Goal: Task Accomplishment & Management: Manage account settings

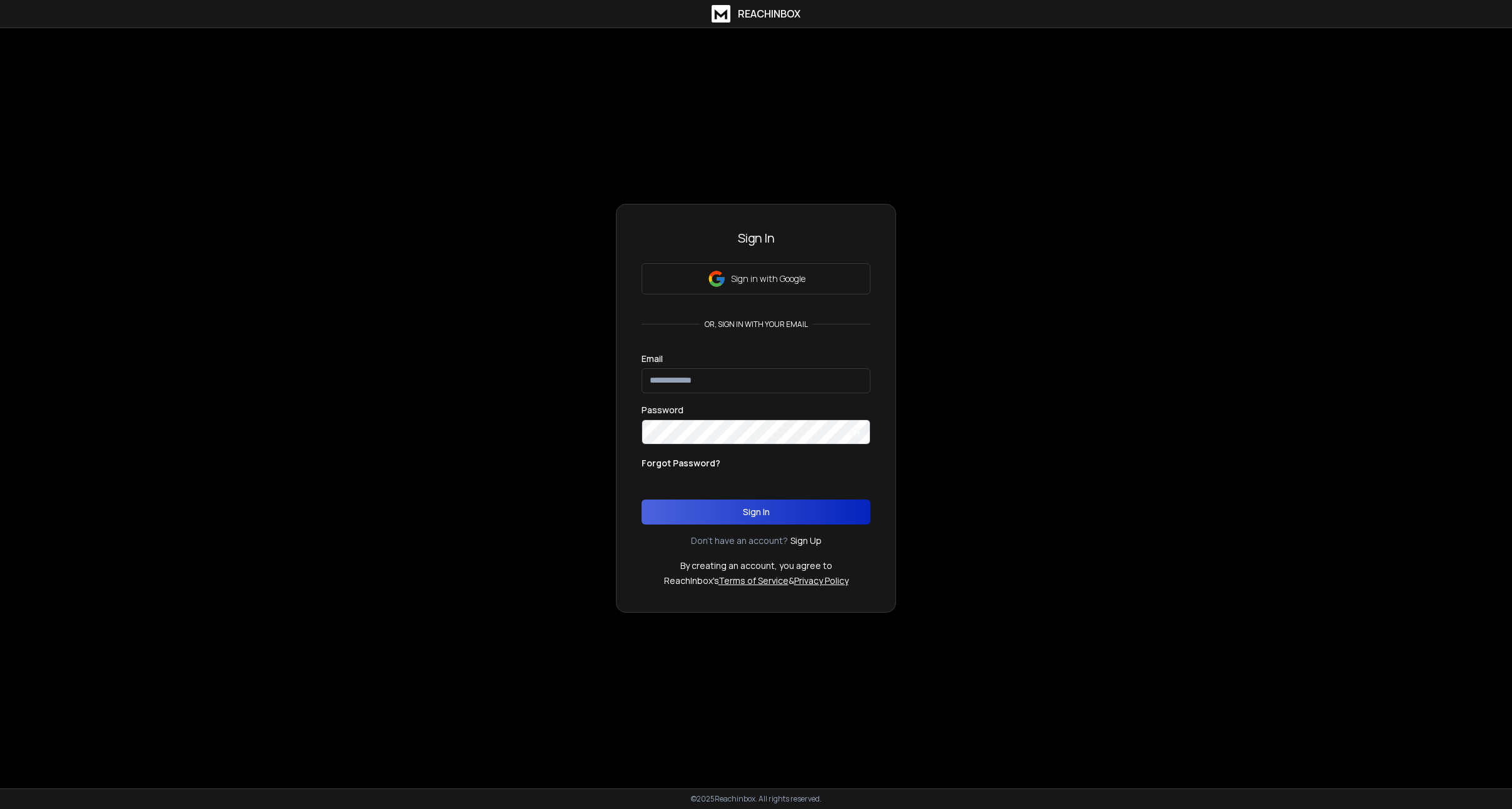
click at [771, 382] on input "email" at bounding box center [756, 381] width 229 height 25
click at [940, 382] on div "Welcome to ReachInbox 10x your leads, meetings and deals. Sign In Sign in with …" at bounding box center [756, 408] width 1512 height 710
click at [871, 387] on nordpass-icon at bounding box center [871, 381] width 0 height 25
click at [0, 808] on nordpass-autofill-portal at bounding box center [0, 809] width 0 height 0
type input "**********"
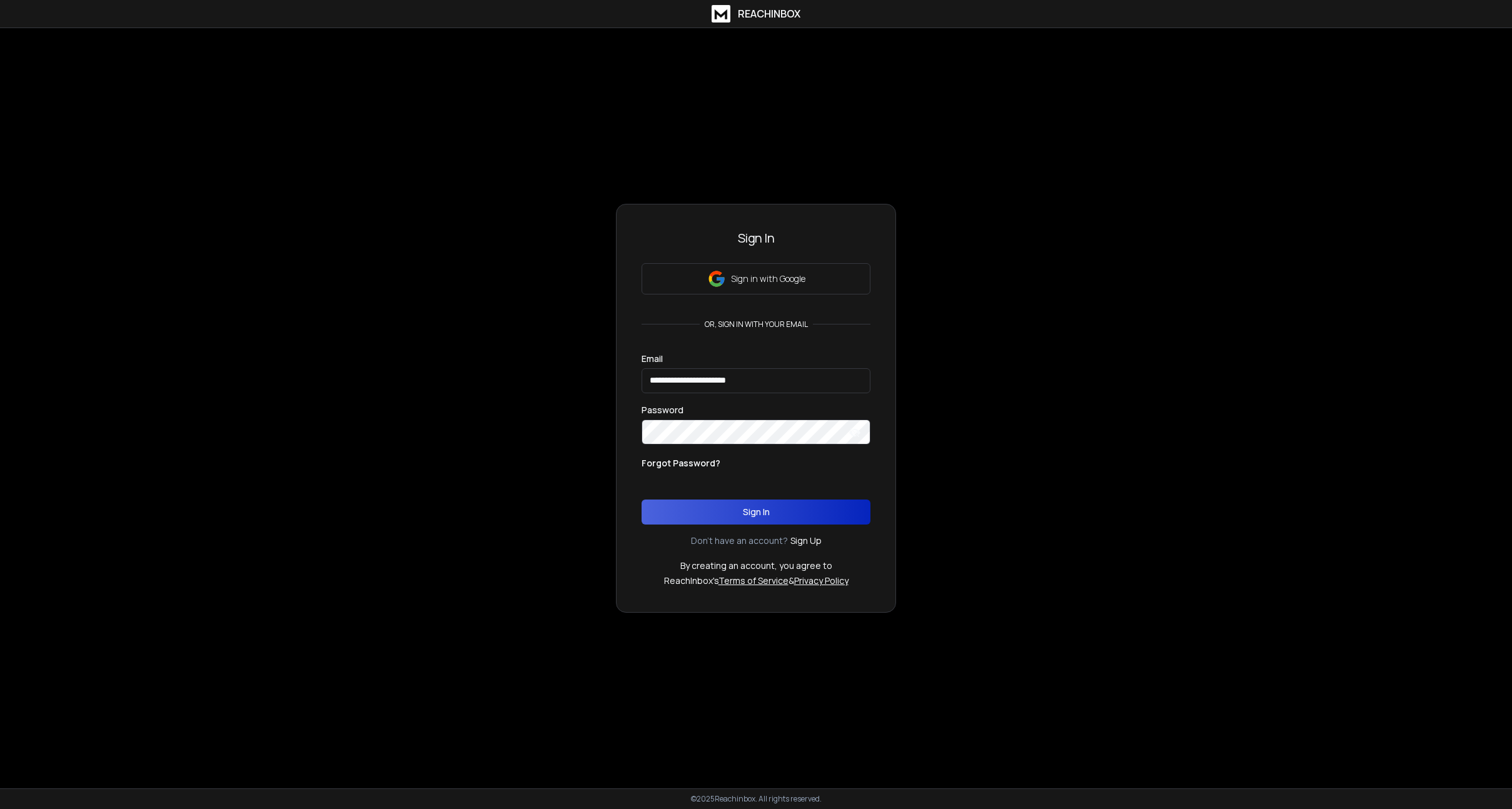
click at [801, 515] on button "Sign In" at bounding box center [756, 512] width 229 height 25
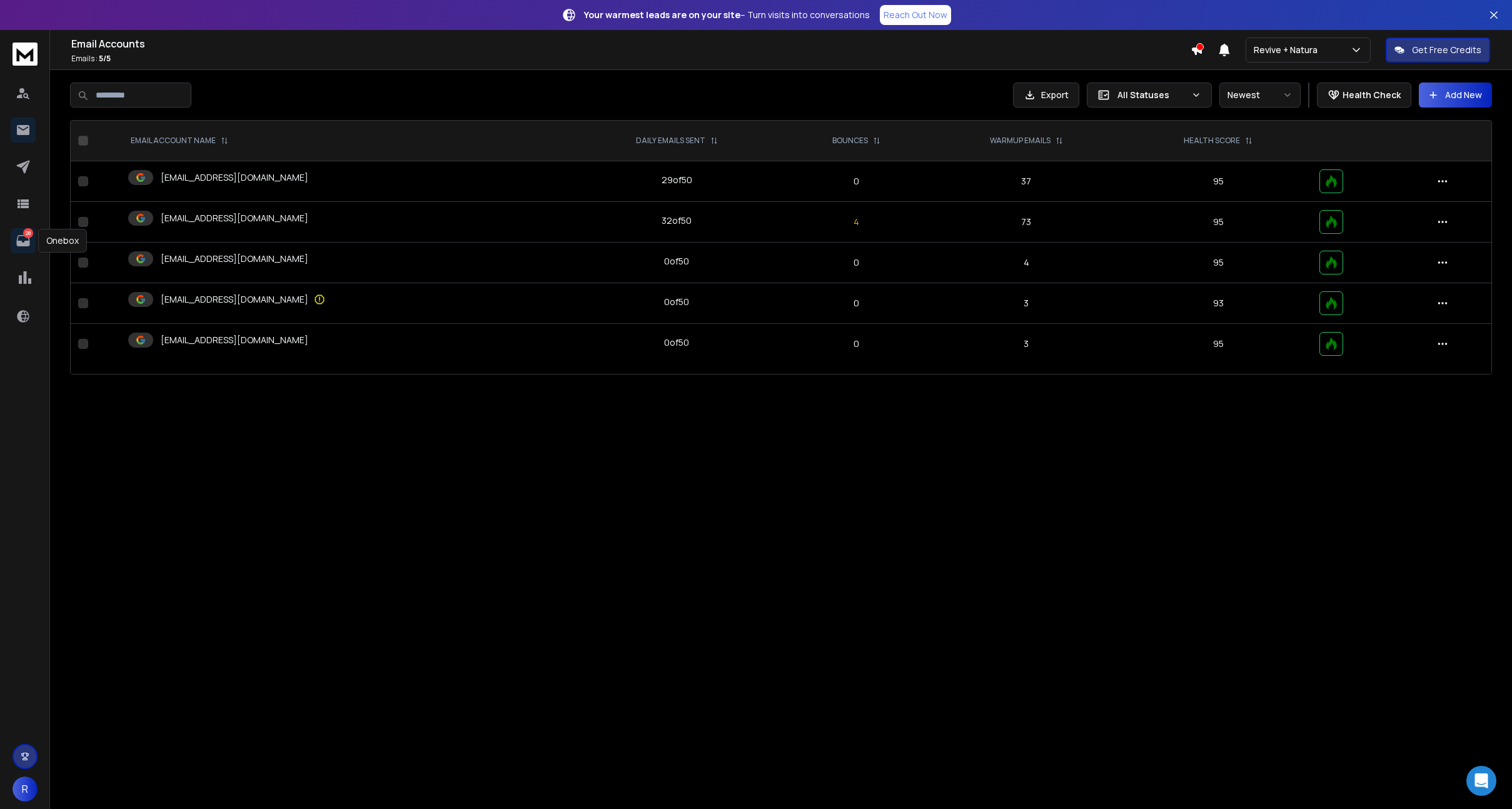
click at [17, 234] on icon at bounding box center [22, 240] width 15 height 15
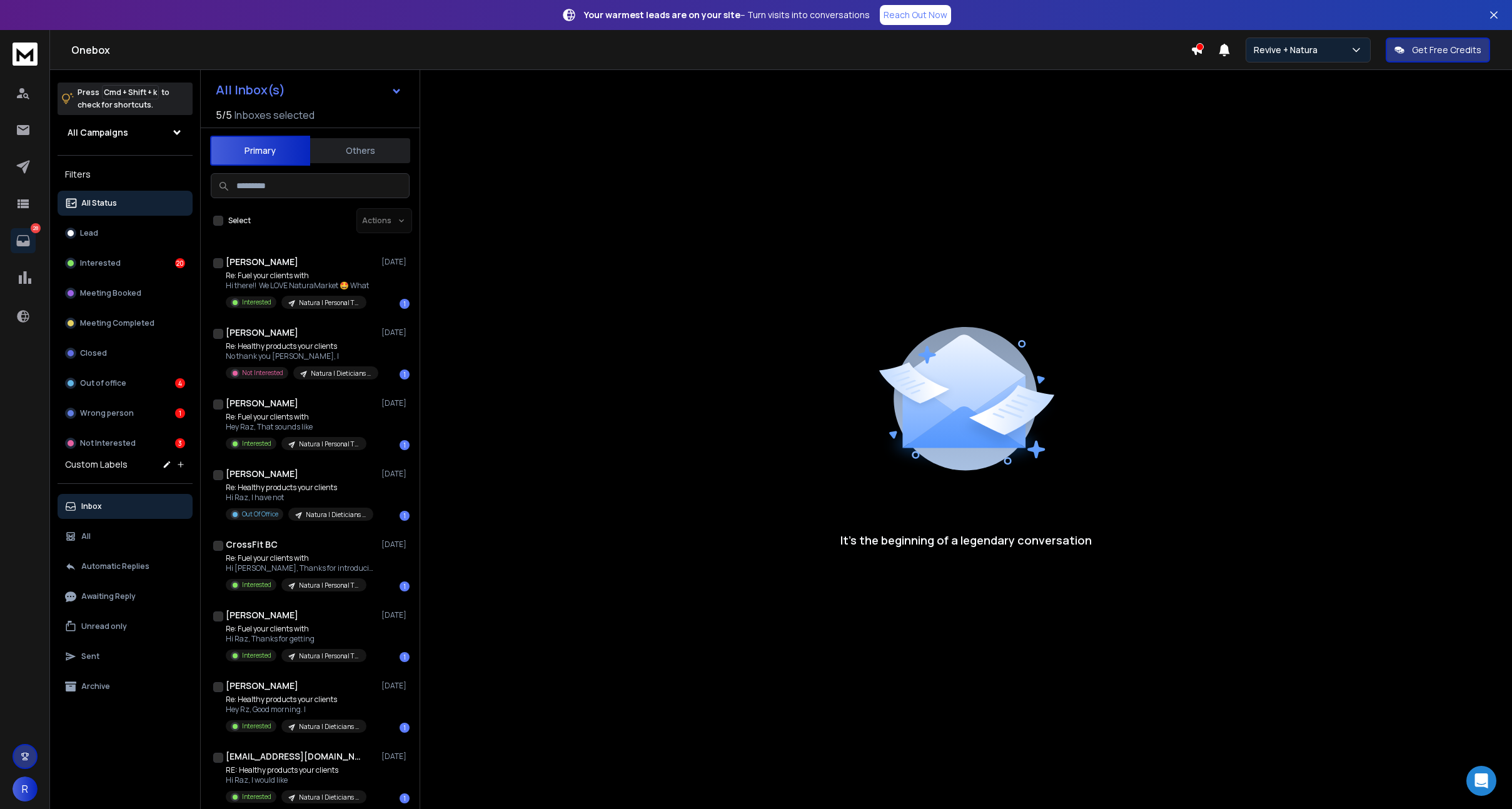
click at [1308, 46] on p "Revive + Natura" at bounding box center [1288, 50] width 69 height 13
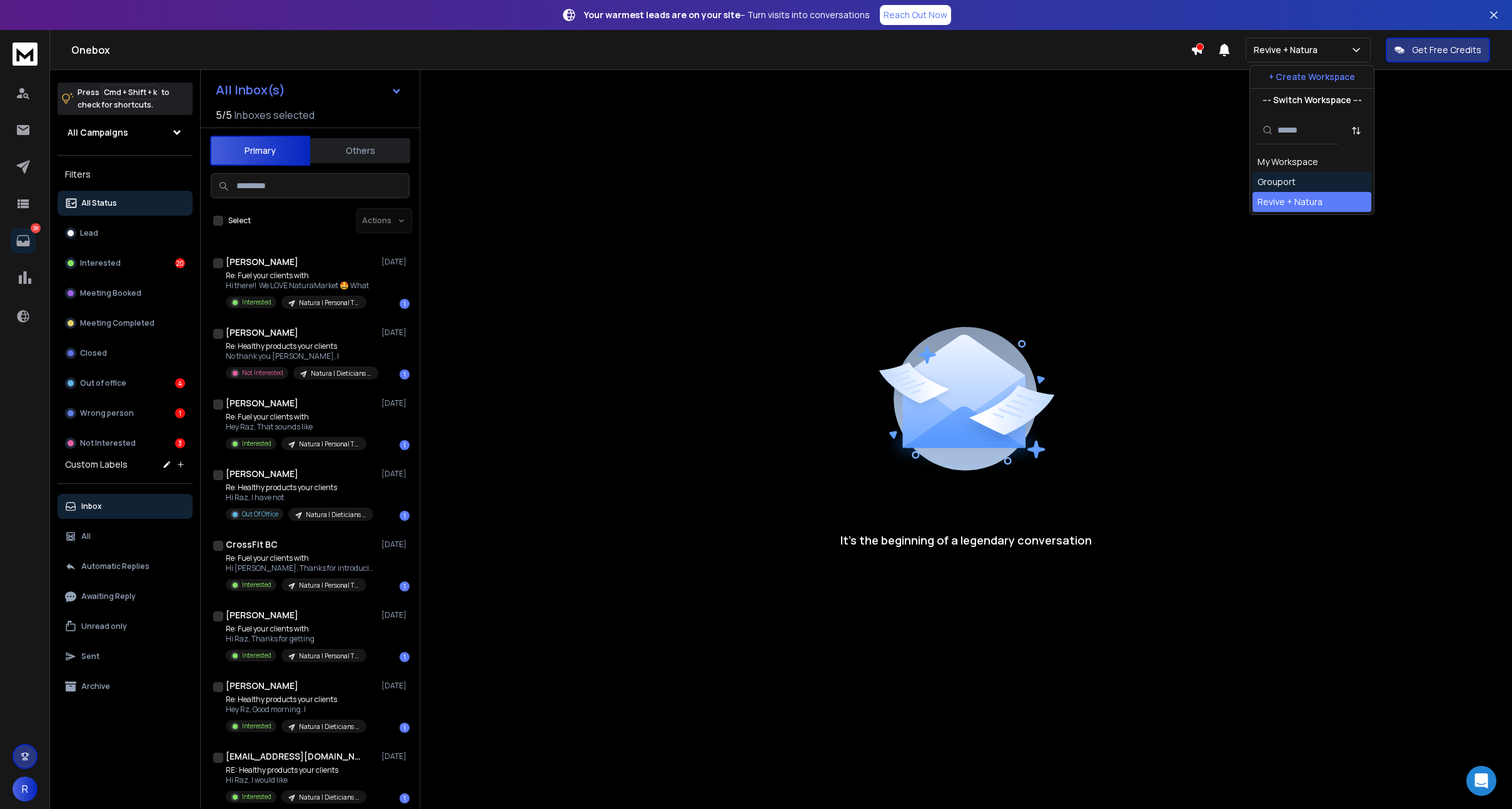
click at [1302, 178] on div "Grouport" at bounding box center [1311, 182] width 119 height 20
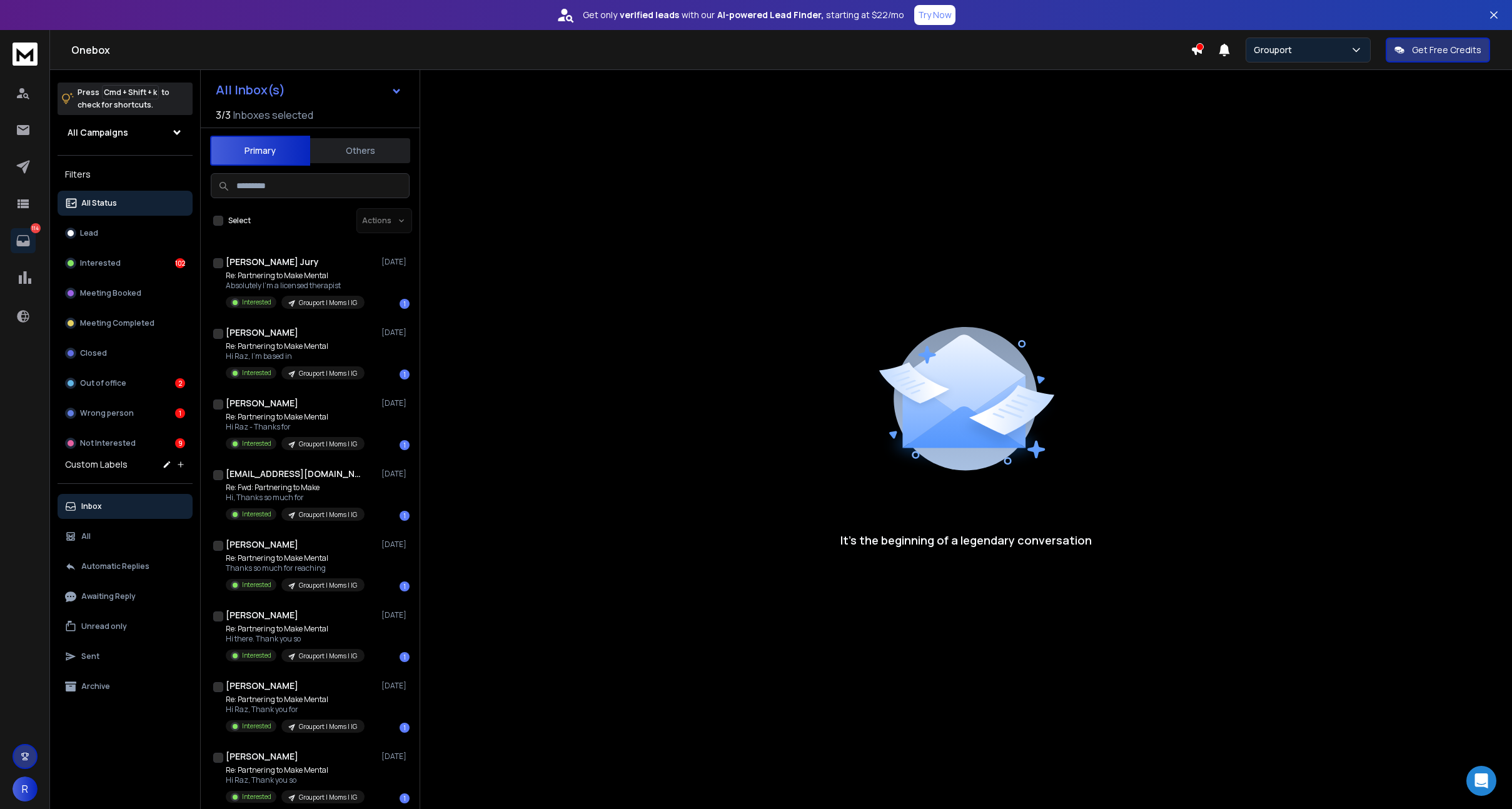
click at [1321, 51] on div "Grouport" at bounding box center [1308, 50] width 109 height 13
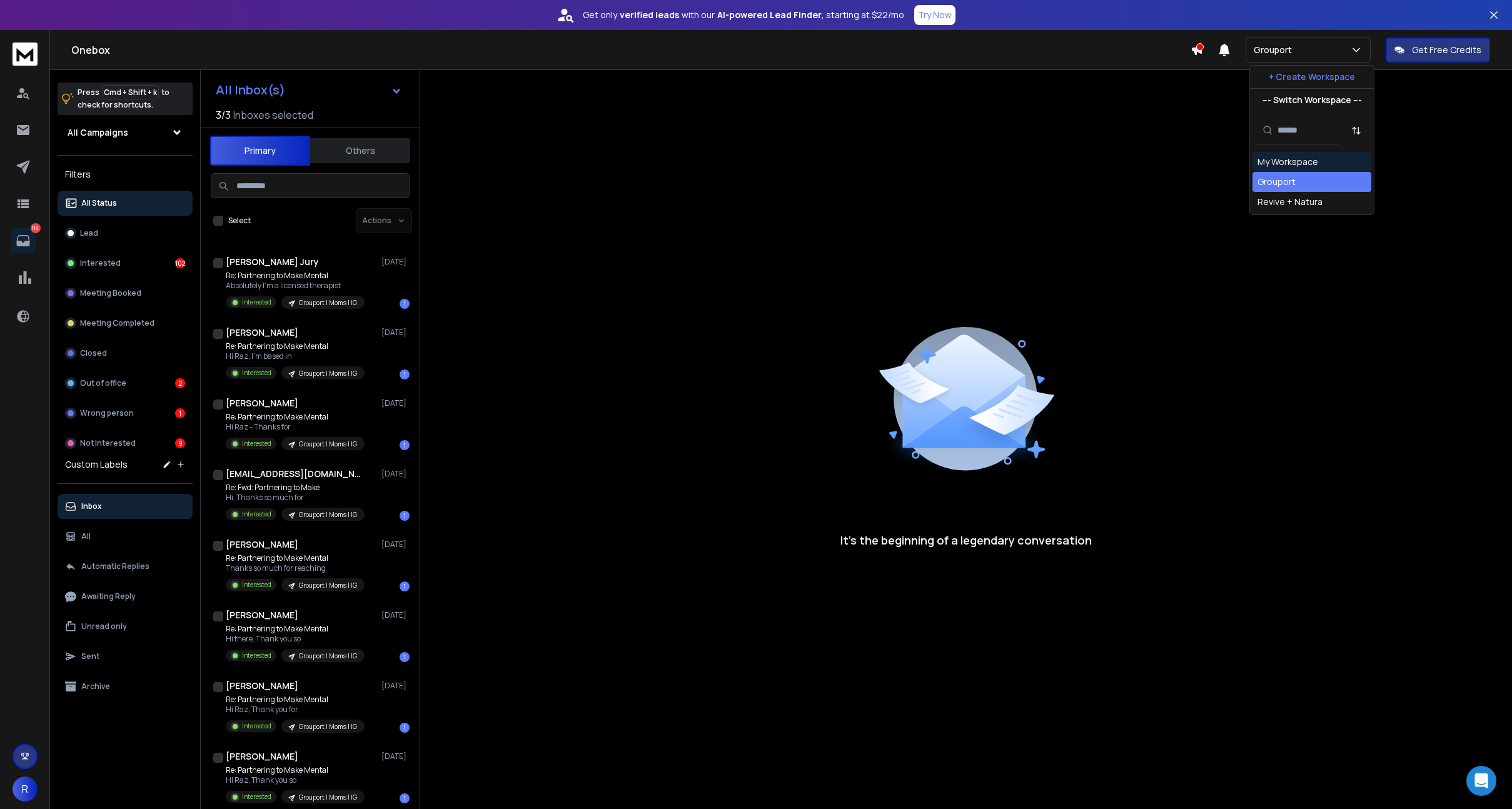
click at [1292, 169] on div "My Workspace" at bounding box center [1311, 162] width 119 height 20
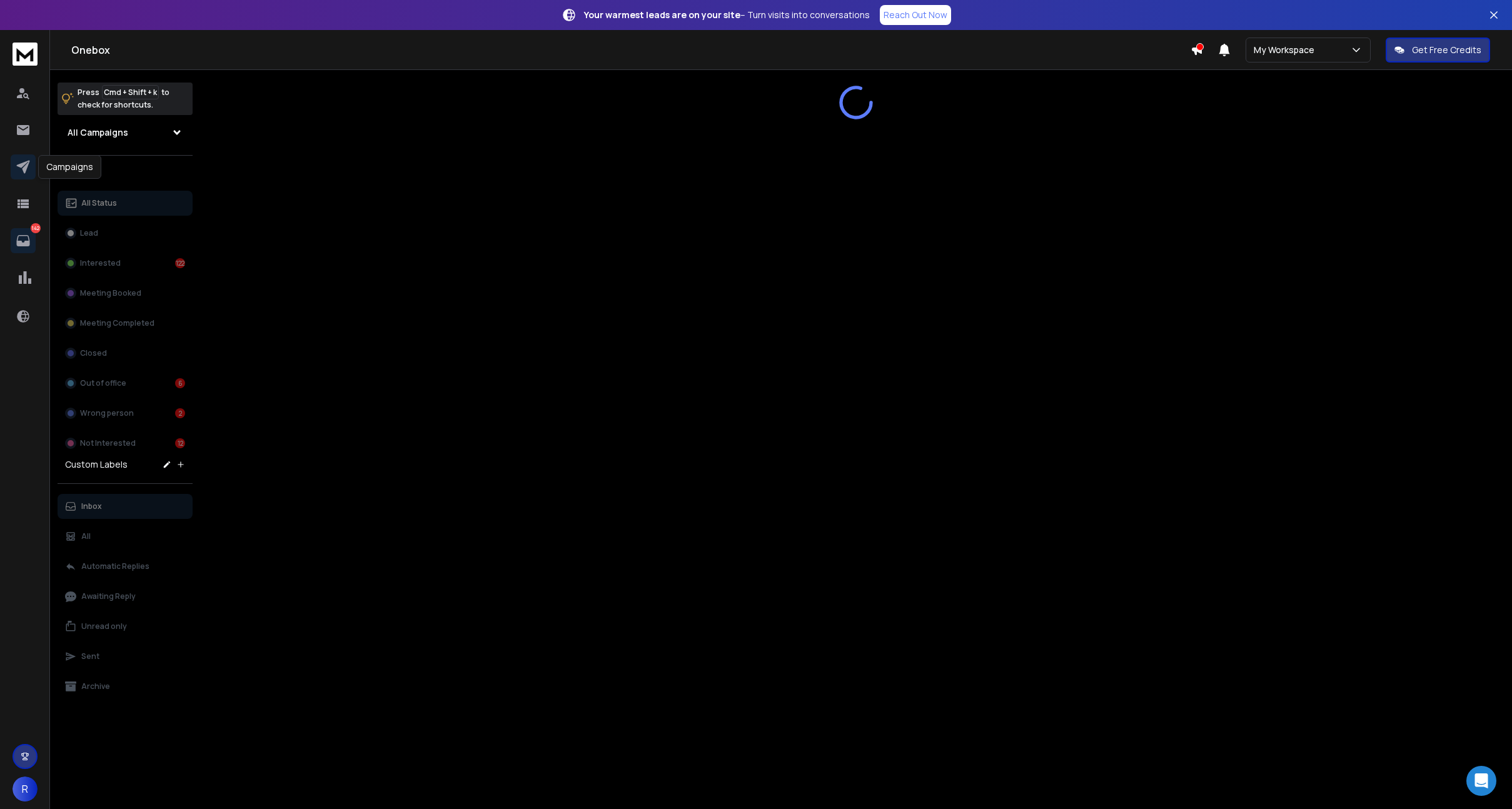
click at [20, 175] on link at bounding box center [23, 167] width 25 height 25
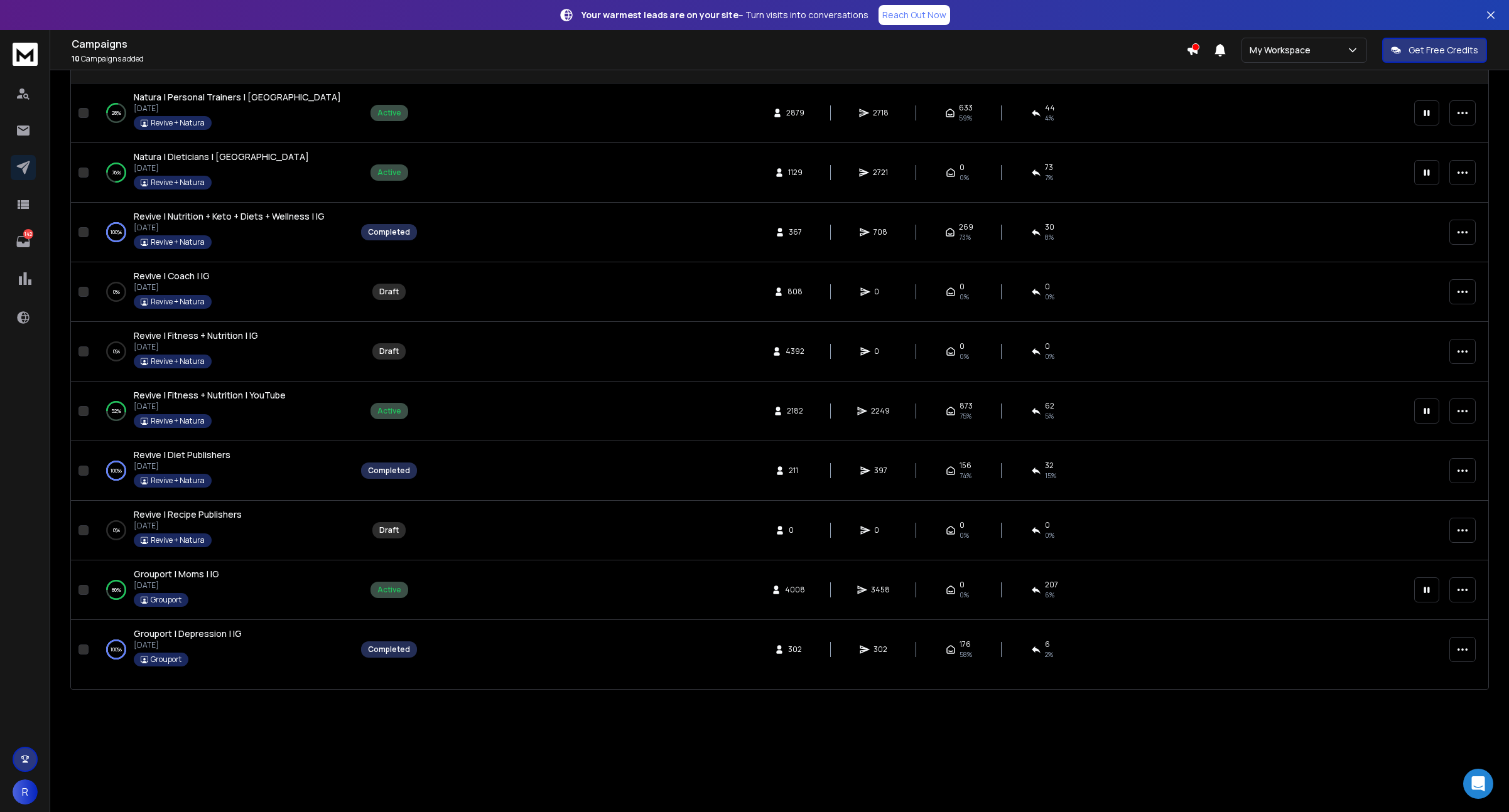
scroll to position [95, 0]
